Goal: Task Accomplishment & Management: Manage account settings

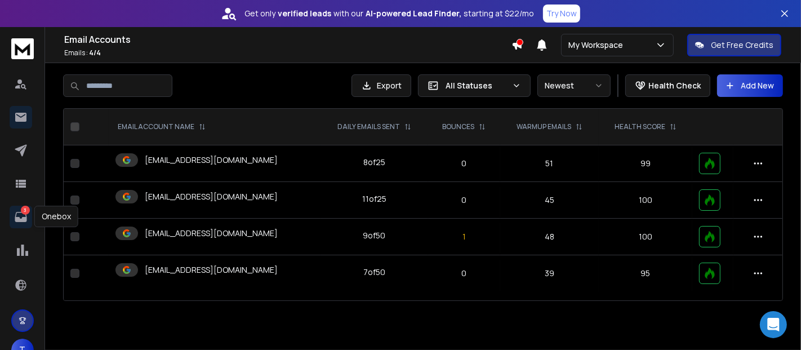
click at [24, 209] on p "3" at bounding box center [25, 210] width 9 height 9
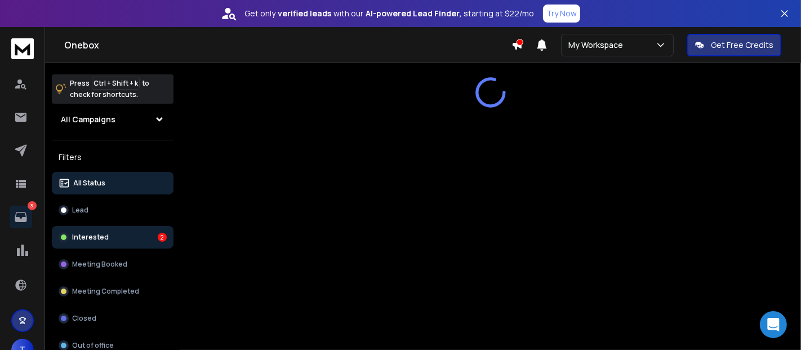
click at [132, 237] on button "Interested 2" at bounding box center [113, 237] width 122 height 23
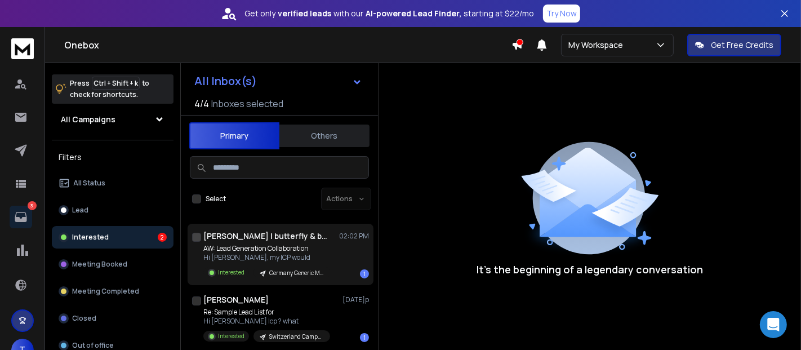
click at [257, 238] on h1 "[PERSON_NAME] | butterfly & bee" at bounding box center [265, 235] width 124 height 11
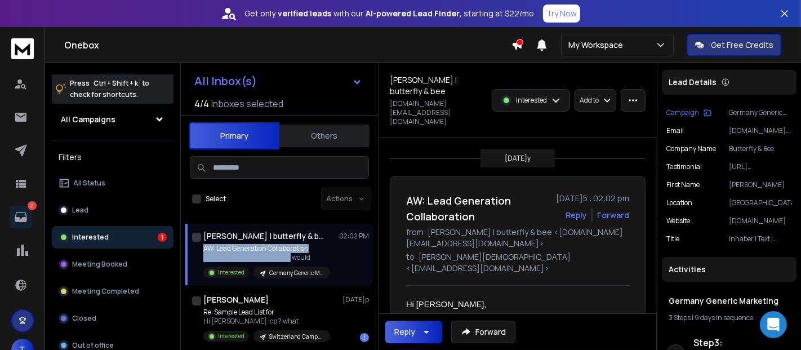
drag, startPoint x: 374, startPoint y: 232, endPoint x: 373, endPoint y: 257, distance: 24.8
click at [373, 257] on div "[PERSON_NAME]| butterfly & bee 02:02 PM AW: Lead Generation Collaboration Hi [P…" at bounding box center [279, 350] width 197 height 259
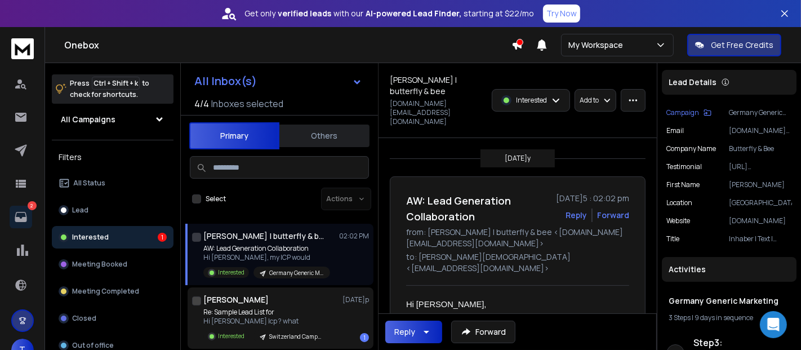
click at [291, 315] on p "Re: Sample Lead List for" at bounding box center [266, 311] width 127 height 9
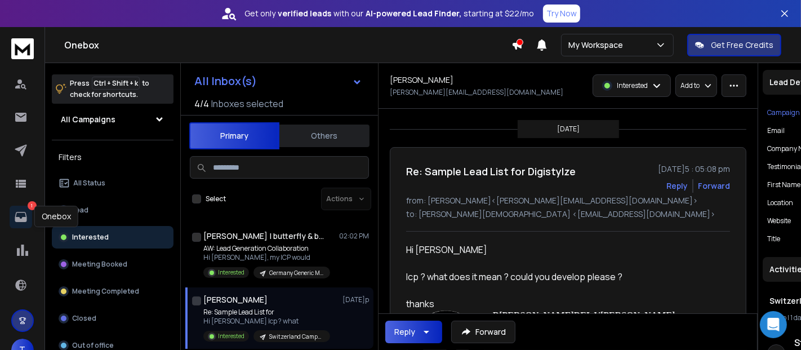
click at [26, 216] on icon at bounding box center [21, 217] width 12 height 10
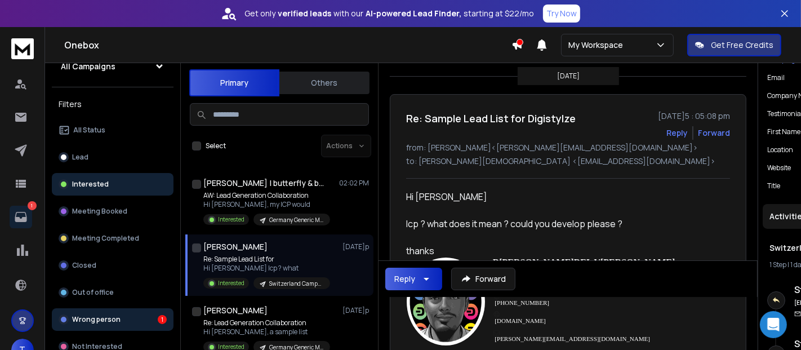
click at [80, 312] on button "Wrong person 1" at bounding box center [113, 319] width 122 height 23
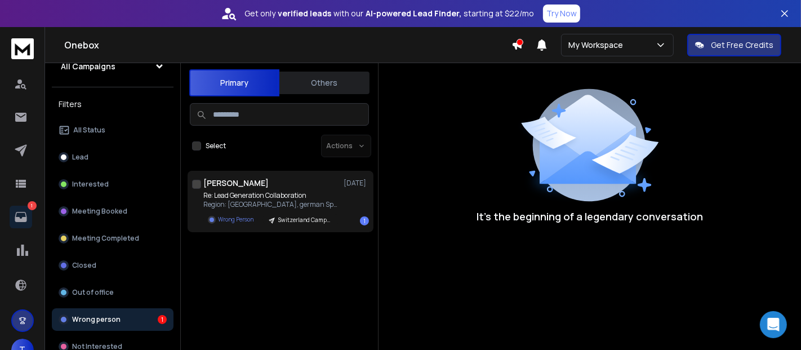
click at [317, 198] on p "Re: Lead Generation Collaboration" at bounding box center [270, 195] width 135 height 9
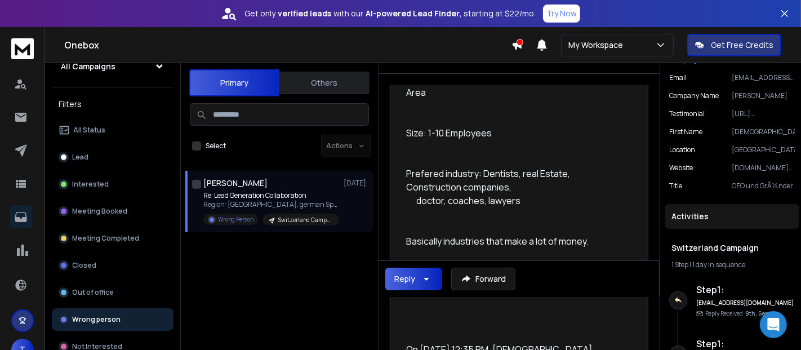
scroll to position [0, 0]
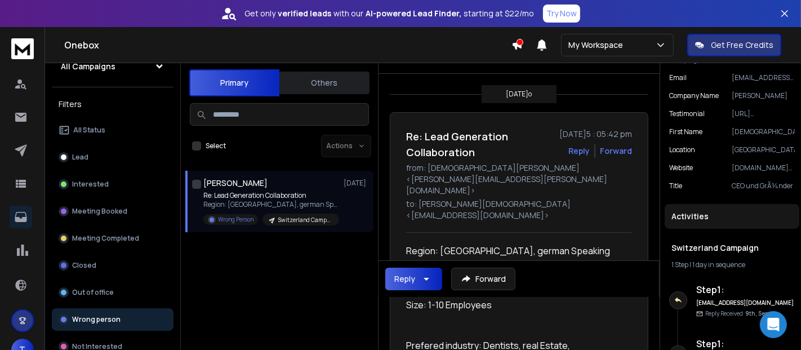
click at [432, 279] on button "Reply" at bounding box center [413, 278] width 57 height 23
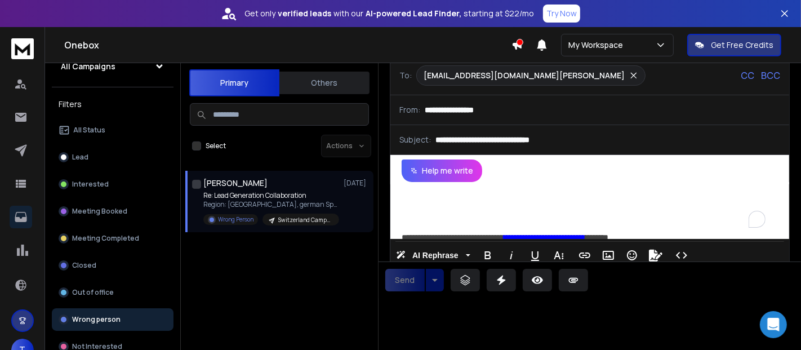
click at [629, 71] on icon at bounding box center [633, 75] width 9 height 9
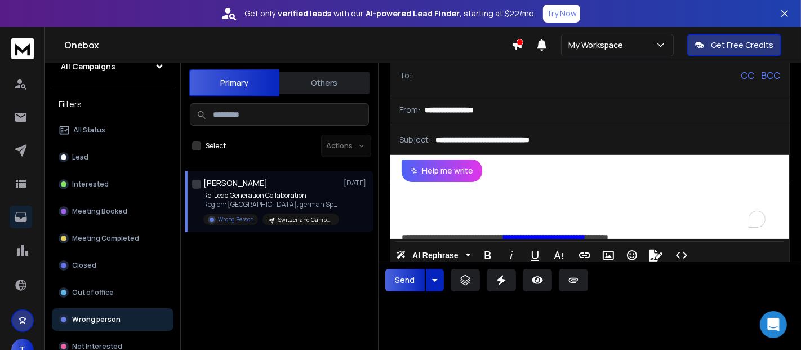
click at [88, 322] on p "Wrong person" at bounding box center [96, 319] width 48 height 9
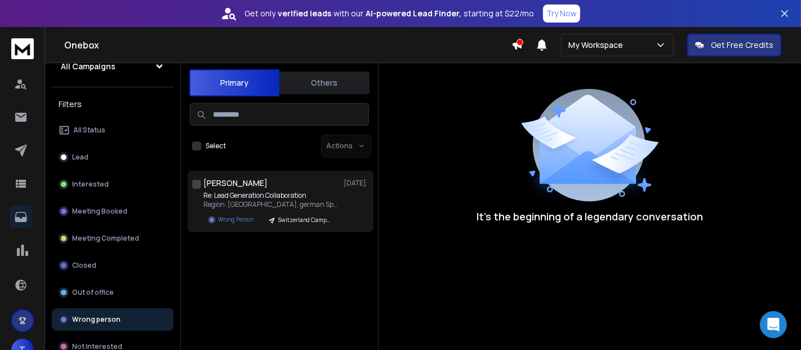
click at [225, 222] on p "Wrong Person" at bounding box center [235, 219] width 35 height 8
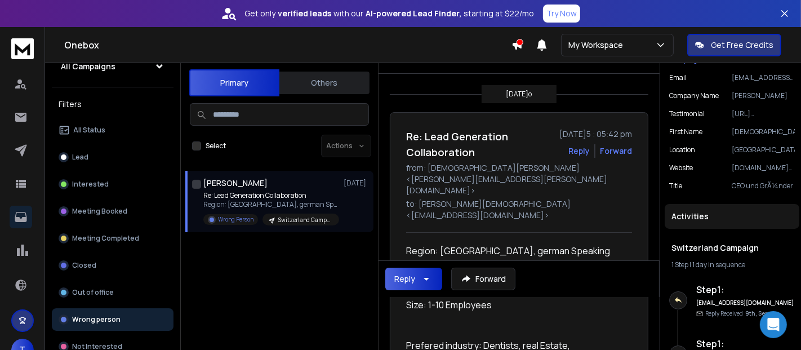
click at [354, 152] on div "Actions" at bounding box center [346, 146] width 50 height 23
click at [355, 145] on div "Actions" at bounding box center [346, 146] width 50 height 23
click at [359, 145] on div "Actions" at bounding box center [346, 146] width 50 height 23
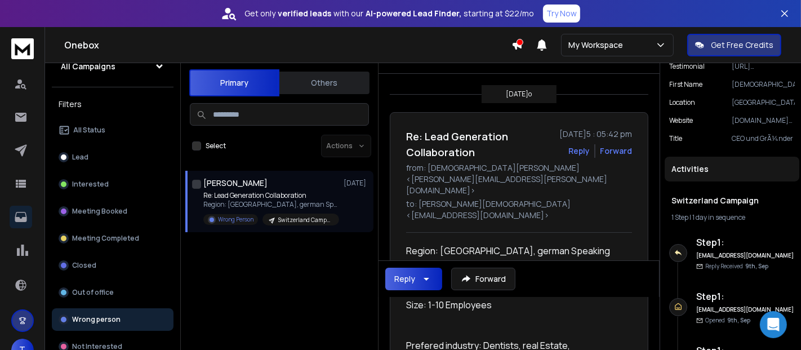
scroll to position [62, 0]
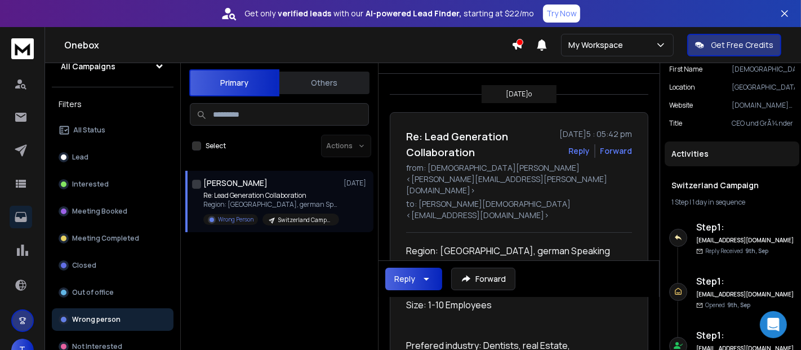
click at [365, 145] on div "Actions" at bounding box center [346, 146] width 50 height 23
click at [360, 145] on div "Actions" at bounding box center [346, 146] width 50 height 23
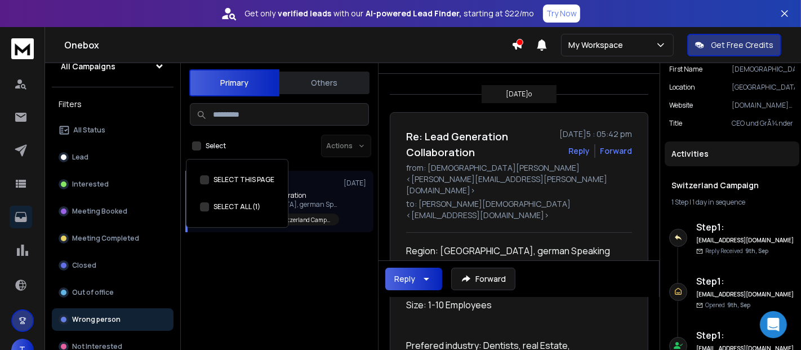
click at [198, 147] on button "SELECT THIS PAGE" at bounding box center [196, 145] width 9 height 9
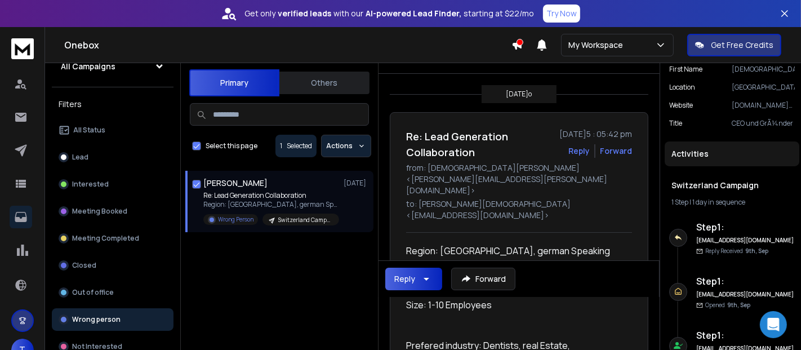
scroll to position [0, 0]
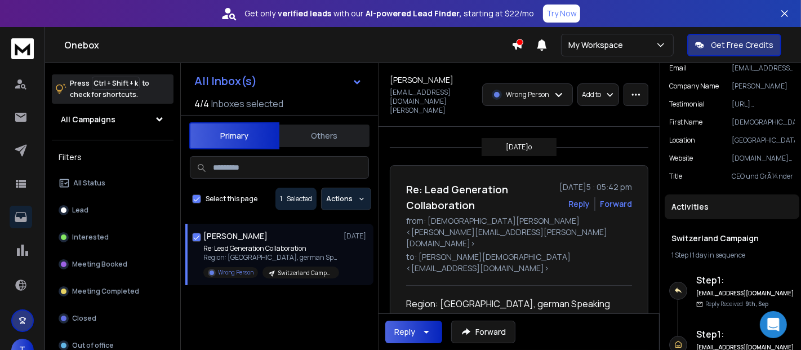
click at [347, 145] on div "Primary Others Select this page 1 Selected Actions Christian Rohner 09 Sep Re: …" at bounding box center [279, 264] width 197 height 280
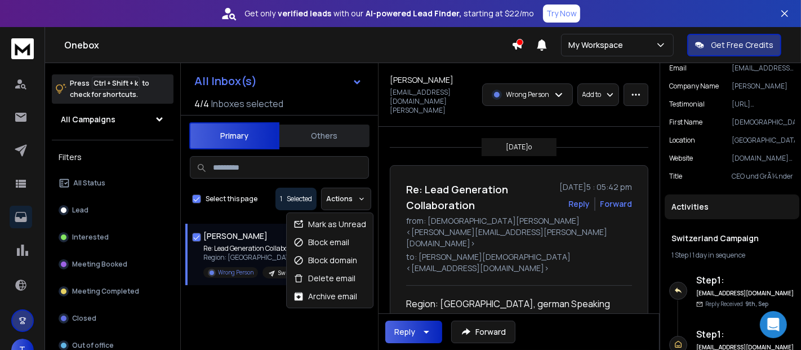
click at [239, 290] on div "Christian Rohner 09 Sep Re: Lead Generation Collaboration Region: Switzerland, …" at bounding box center [279, 312] width 197 height 183
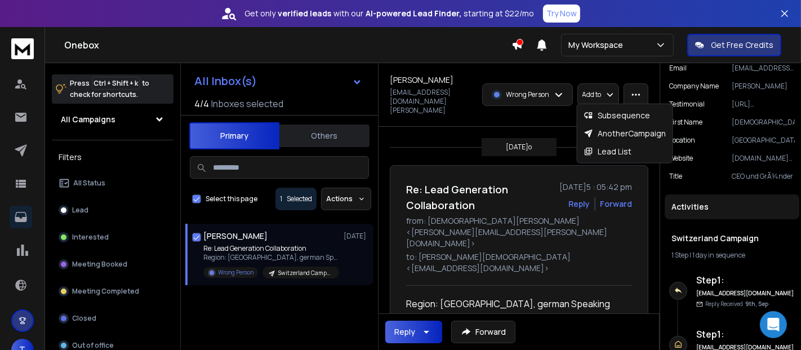
click at [608, 84] on div "Add to" at bounding box center [598, 94] width 41 height 21
click at [558, 90] on icon at bounding box center [558, 94] width 9 height 9
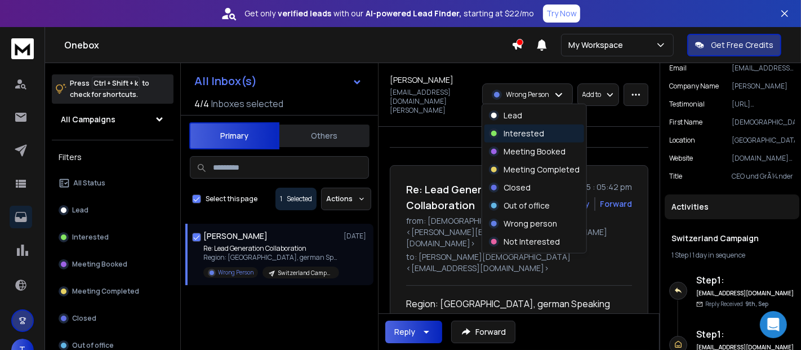
click at [535, 126] on div "Interested" at bounding box center [534, 133] width 100 height 18
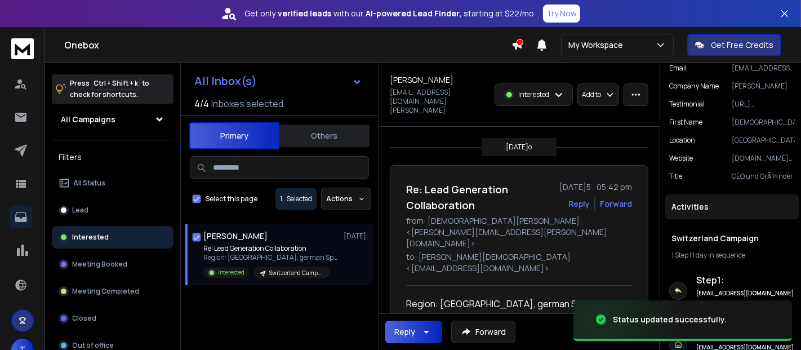
click at [90, 242] on div "Interested" at bounding box center [84, 237] width 50 height 10
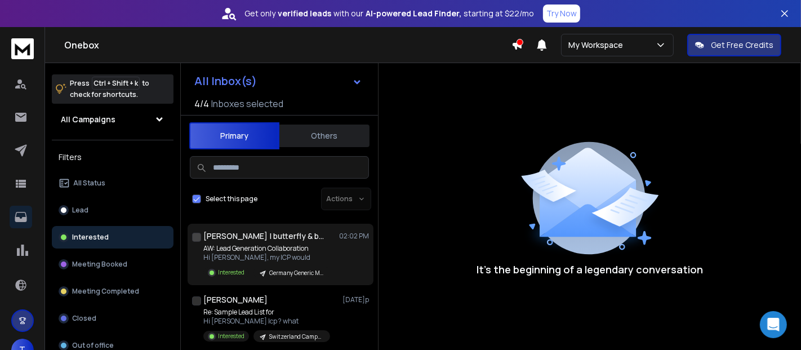
click at [241, 244] on p "AW: Lead Generation Collaboration" at bounding box center [266, 248] width 127 height 9
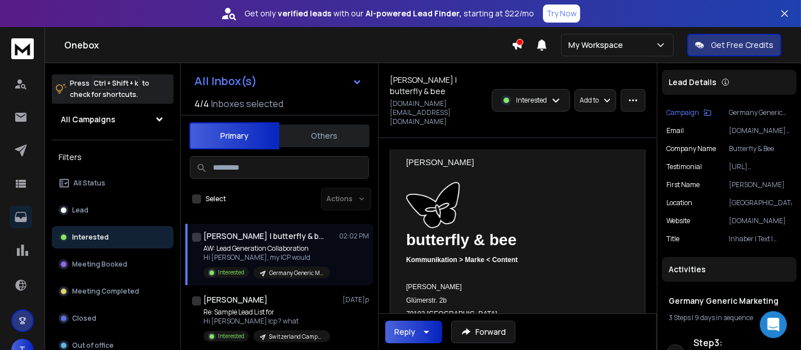
scroll to position [250, 0]
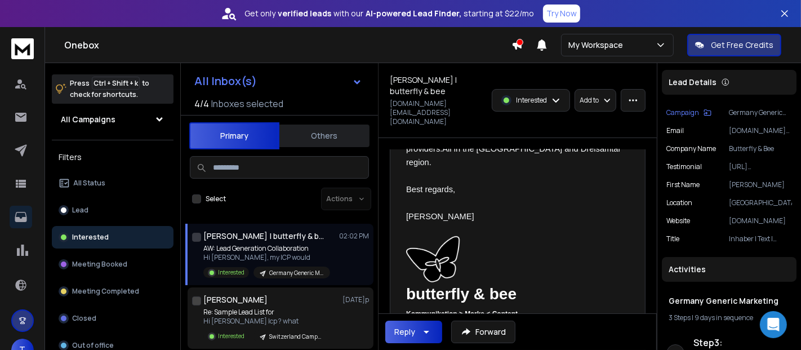
click at [279, 303] on div "Damian 11 Sep" at bounding box center [286, 299] width 166 height 11
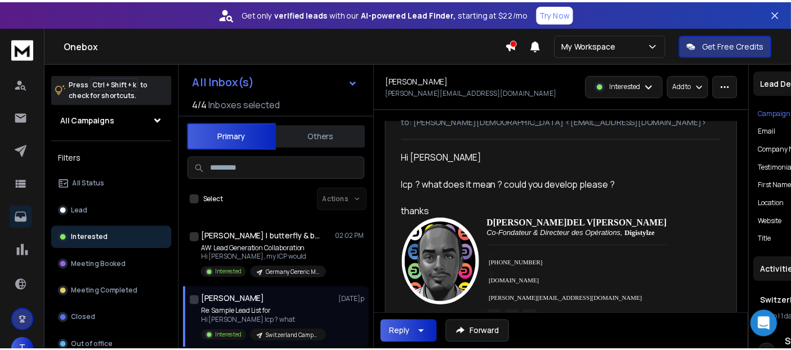
scroll to position [125, 0]
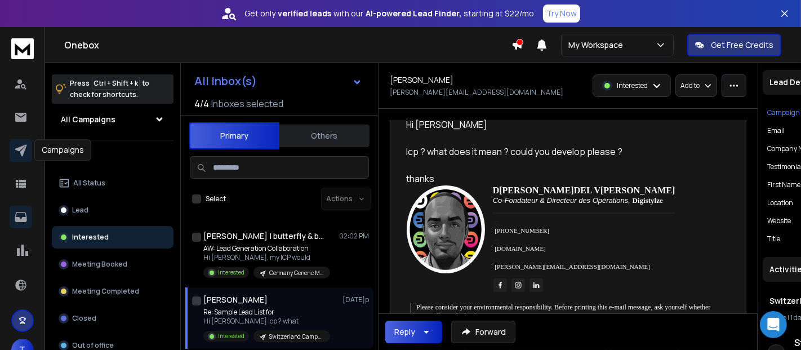
click at [24, 148] on icon at bounding box center [21, 150] width 12 height 12
